Goal: Answer question/provide support

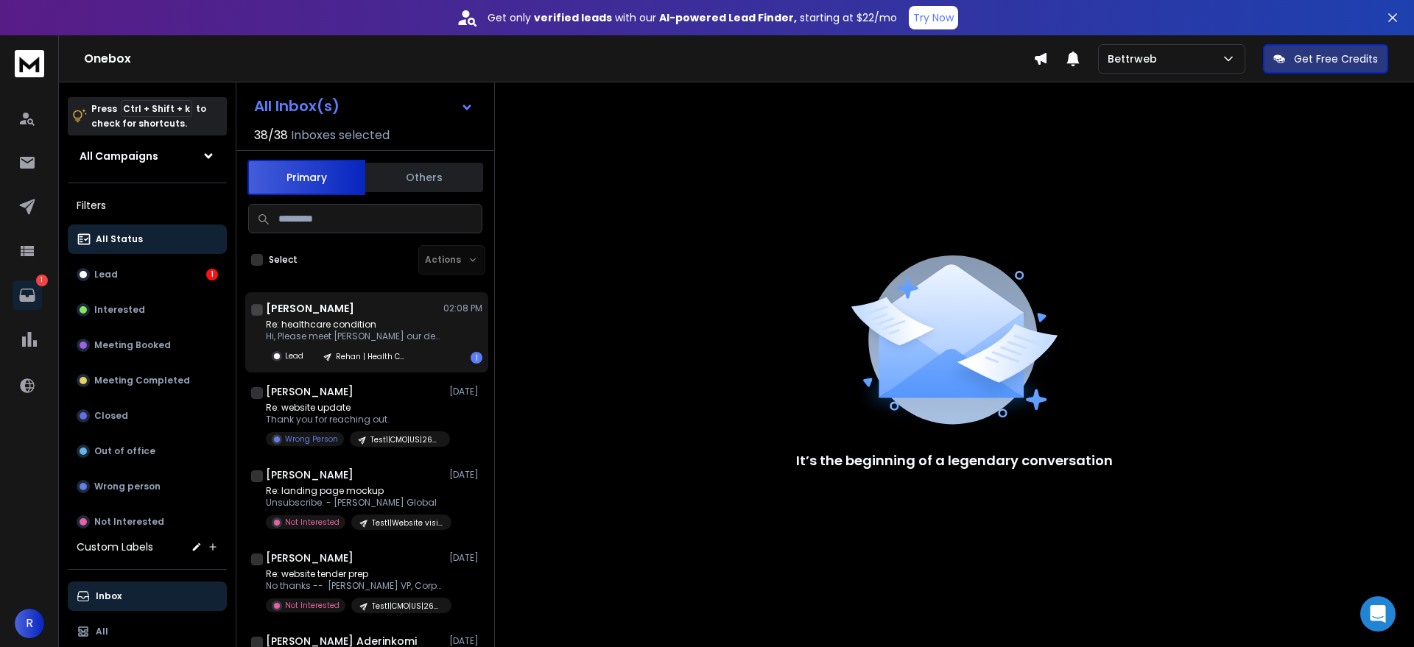
click at [353, 318] on div "Stephanie Eltz 02:08 PM Re: healthcare condition Hi, Please meet Anna our desig…" at bounding box center [374, 332] width 217 height 63
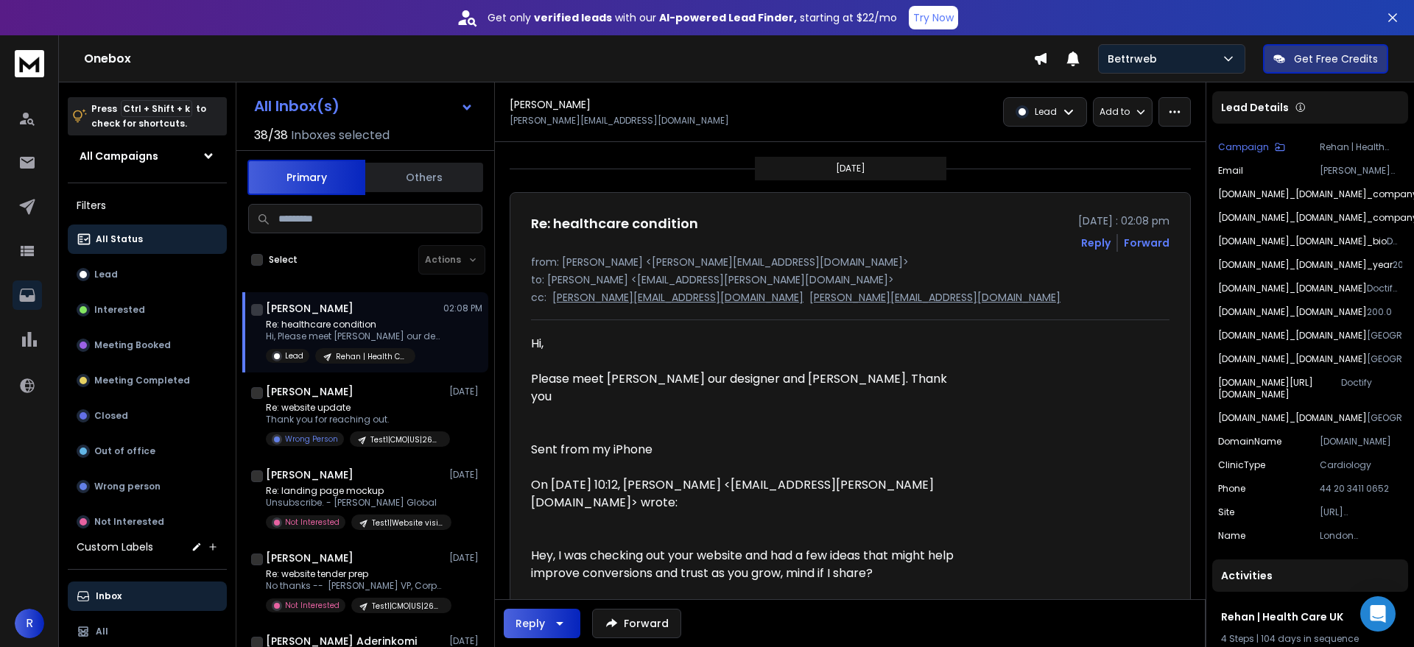
click at [1159, 59] on p "Bettrweb" at bounding box center [1135, 59] width 55 height 15
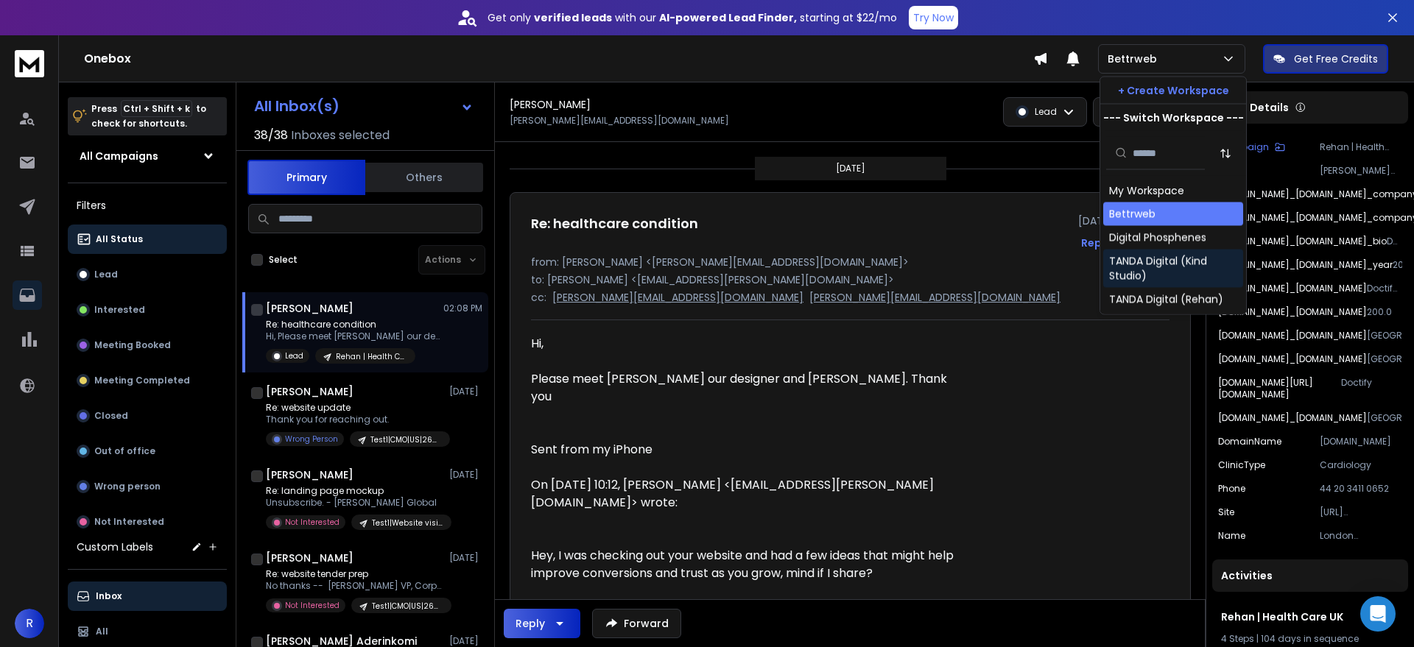
click at [1156, 267] on div "TANDA Digital (Kind Studio)" at bounding box center [1173, 268] width 128 height 29
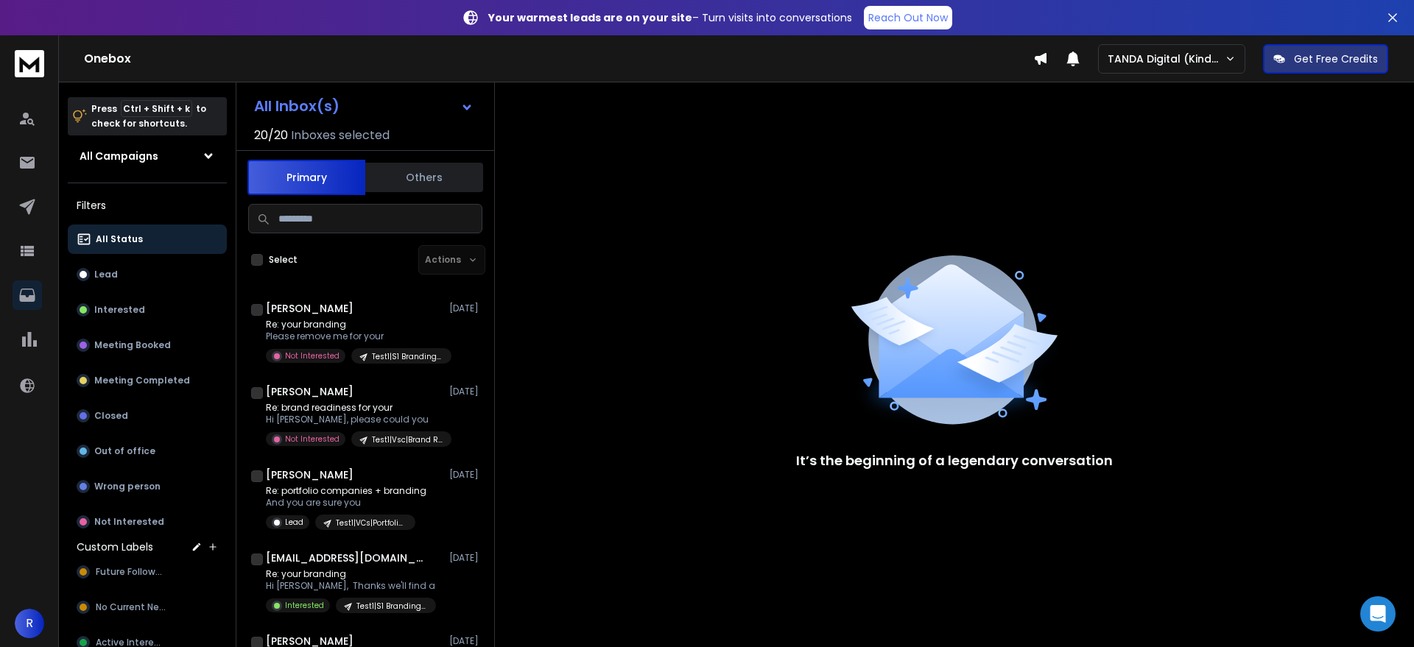
click at [124, 21] on div "Your warmest leads are on your site – Turn visits into conversations Reach Out …" at bounding box center [707, 17] width 1414 height 35
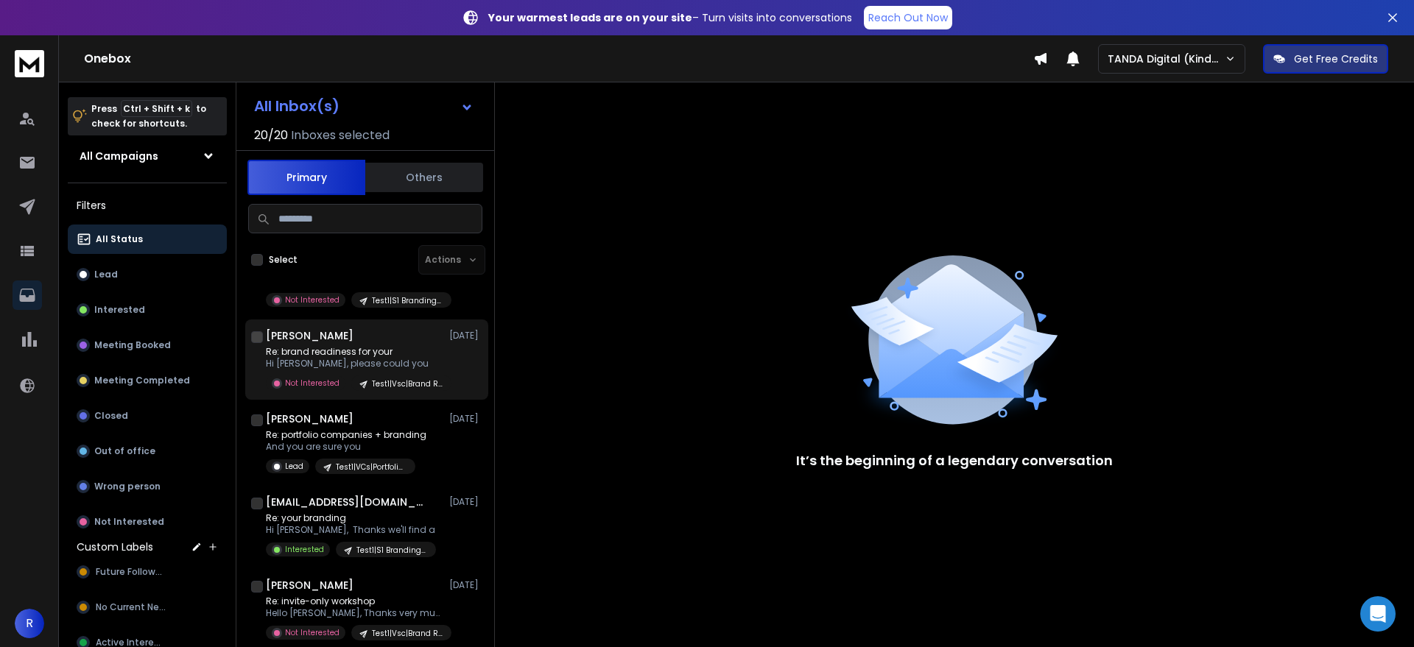
scroll to position [60, 0]
